Goal: Find specific page/section: Find specific page/section

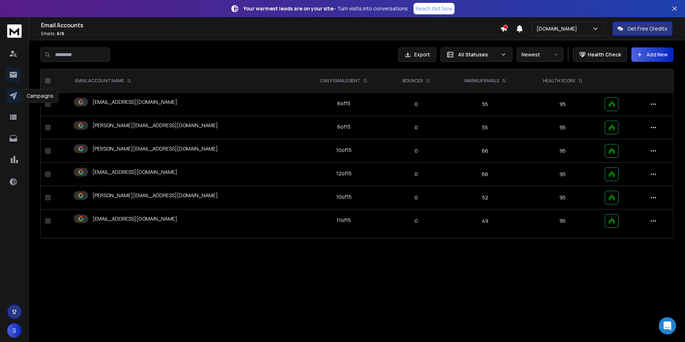
click at [15, 97] on icon at bounding box center [13, 96] width 8 height 8
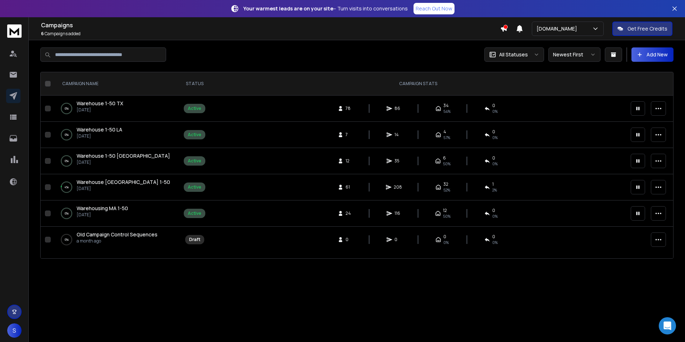
click at [104, 104] on span "Warehouse 1-50 TX" at bounding box center [100, 103] width 47 height 7
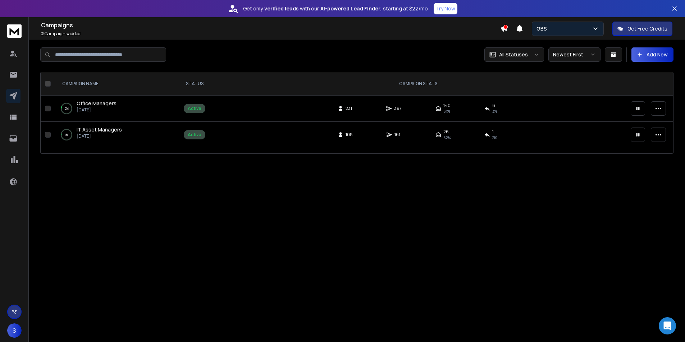
click at [582, 31] on div "GBS" at bounding box center [567, 28] width 63 height 7
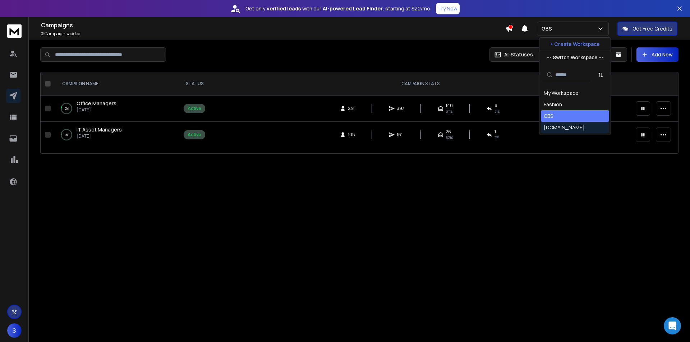
click at [573, 127] on div "[DOMAIN_NAME]" at bounding box center [564, 127] width 41 height 7
